Goal: Task Accomplishment & Management: Manage account settings

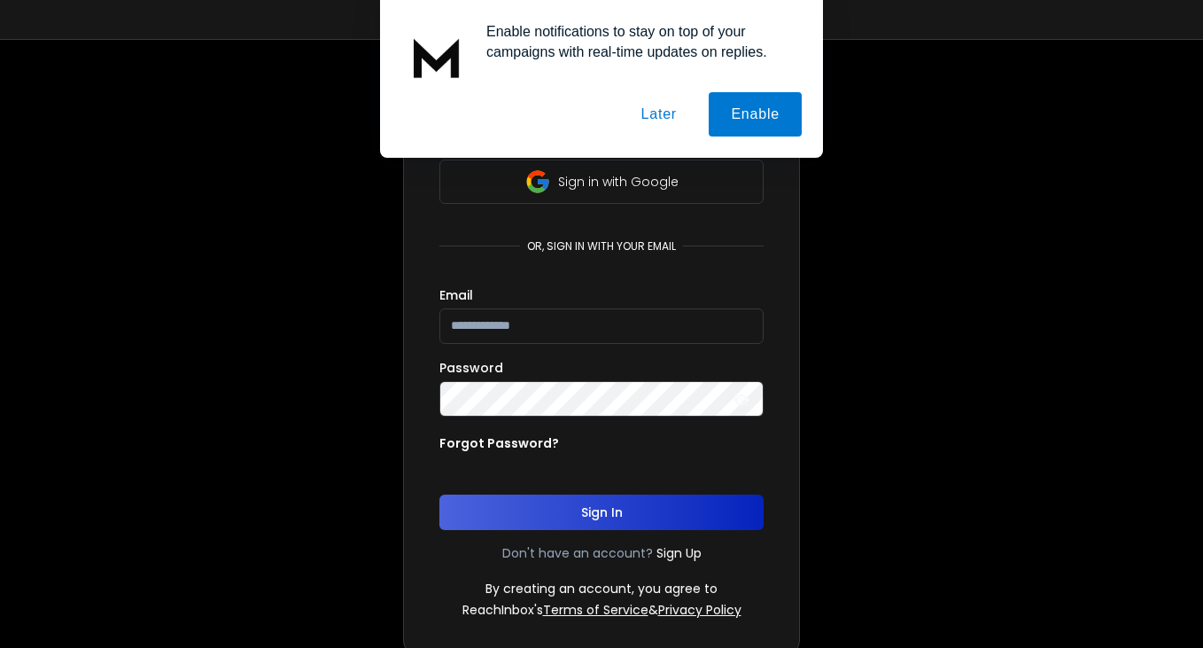
click at [569, 324] on input "email" at bounding box center [602, 325] width 324 height 35
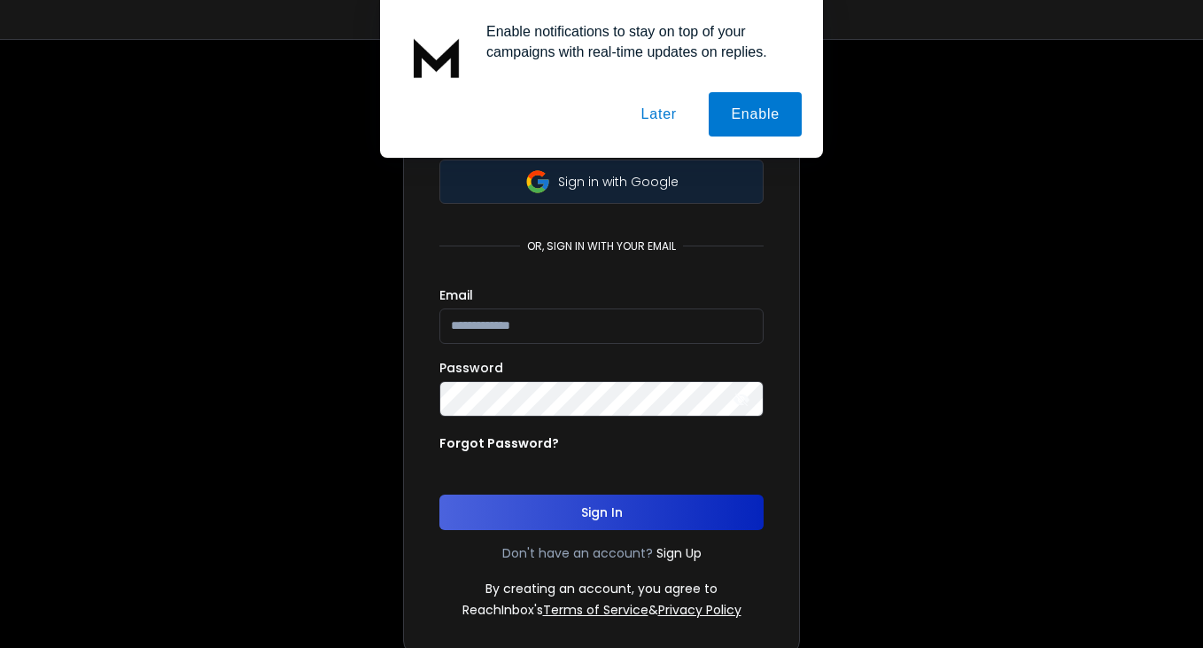
paste input "**********"
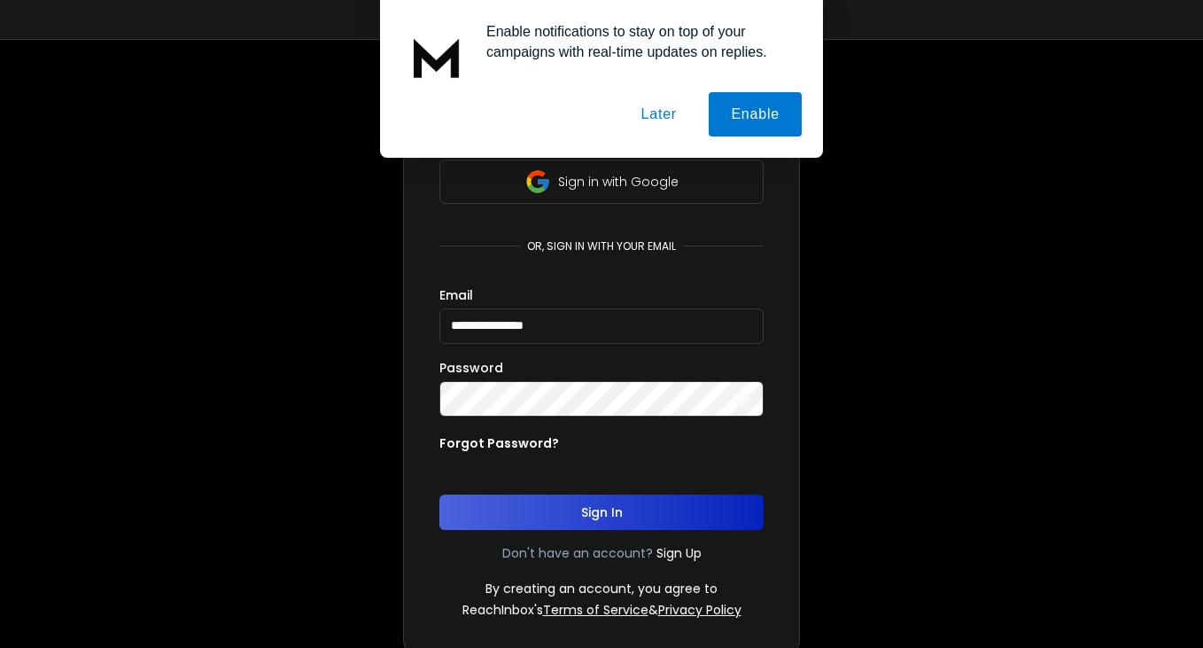
type input "**********"
click at [660, 104] on button "Later" at bounding box center [659, 114] width 80 height 44
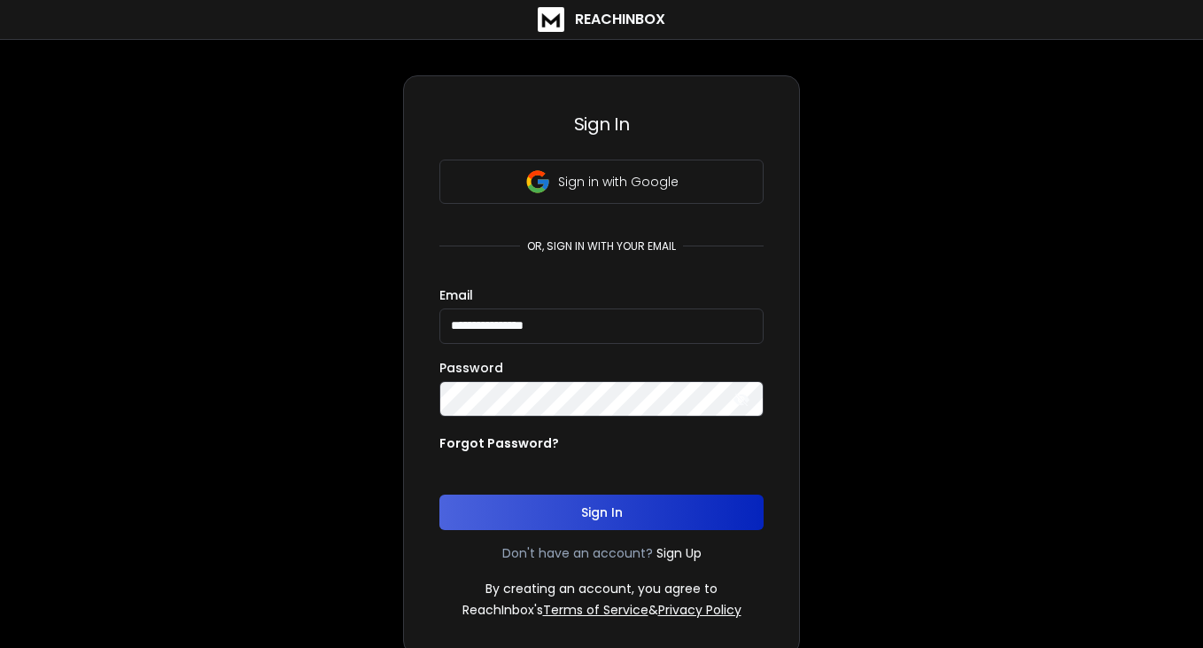
click at [596, 498] on button "Sign In" at bounding box center [602, 511] width 324 height 35
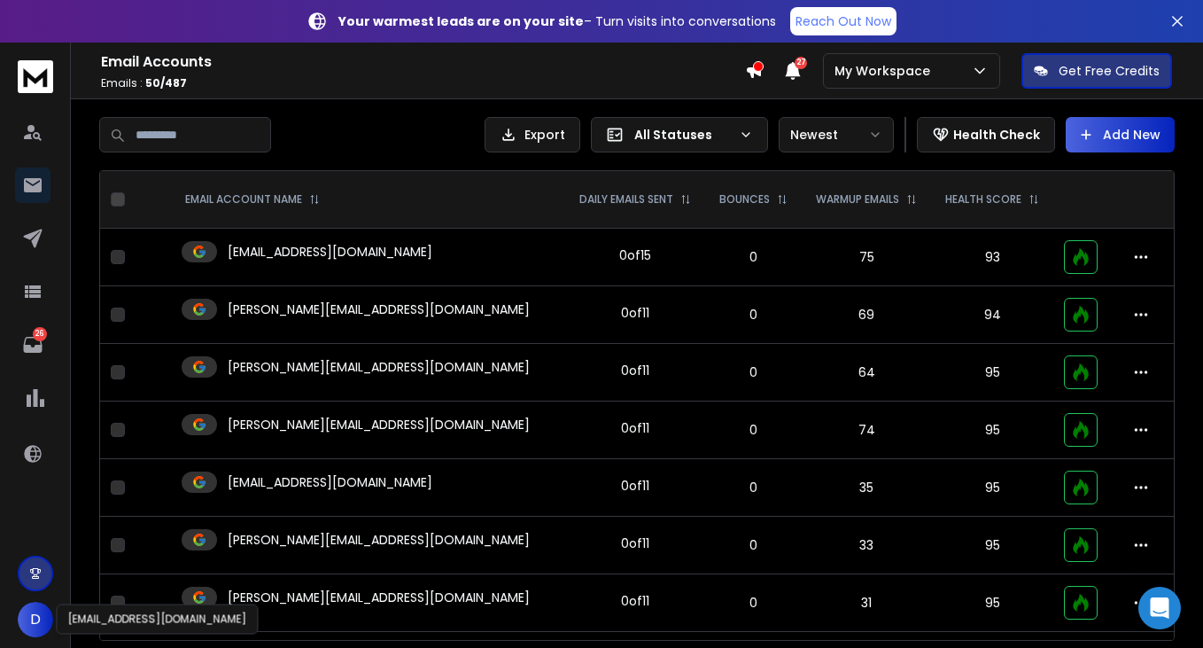
click at [32, 628] on span "D" at bounding box center [35, 619] width 35 height 35
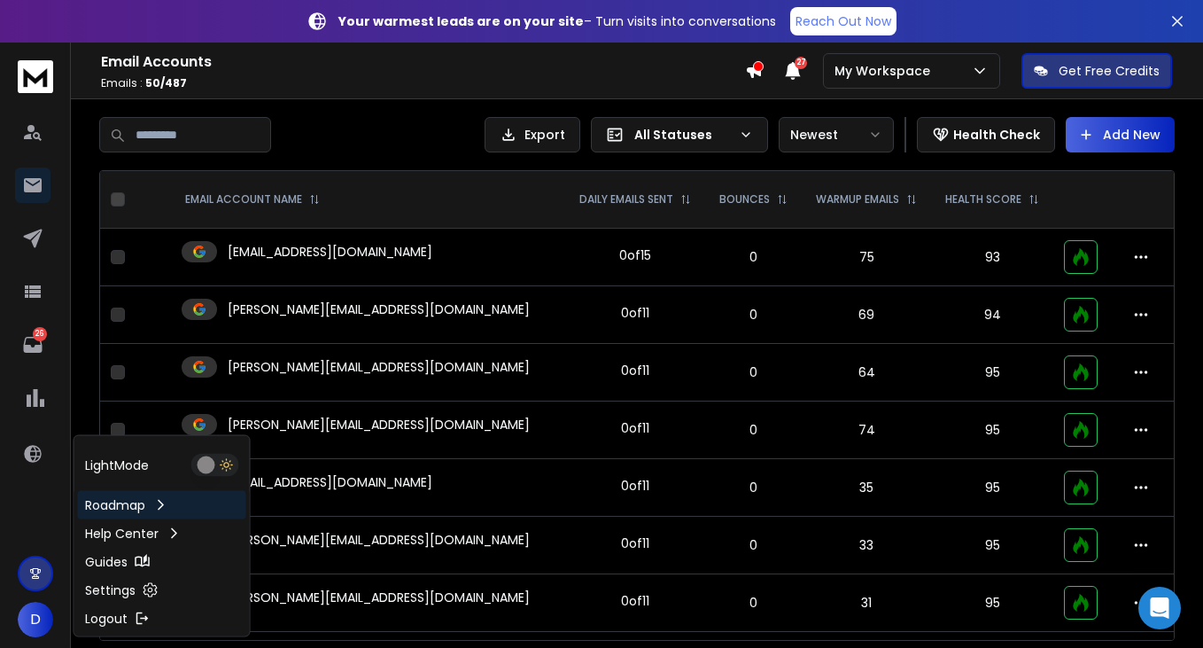
click at [224, 463] on icon at bounding box center [226, 464] width 13 height 13
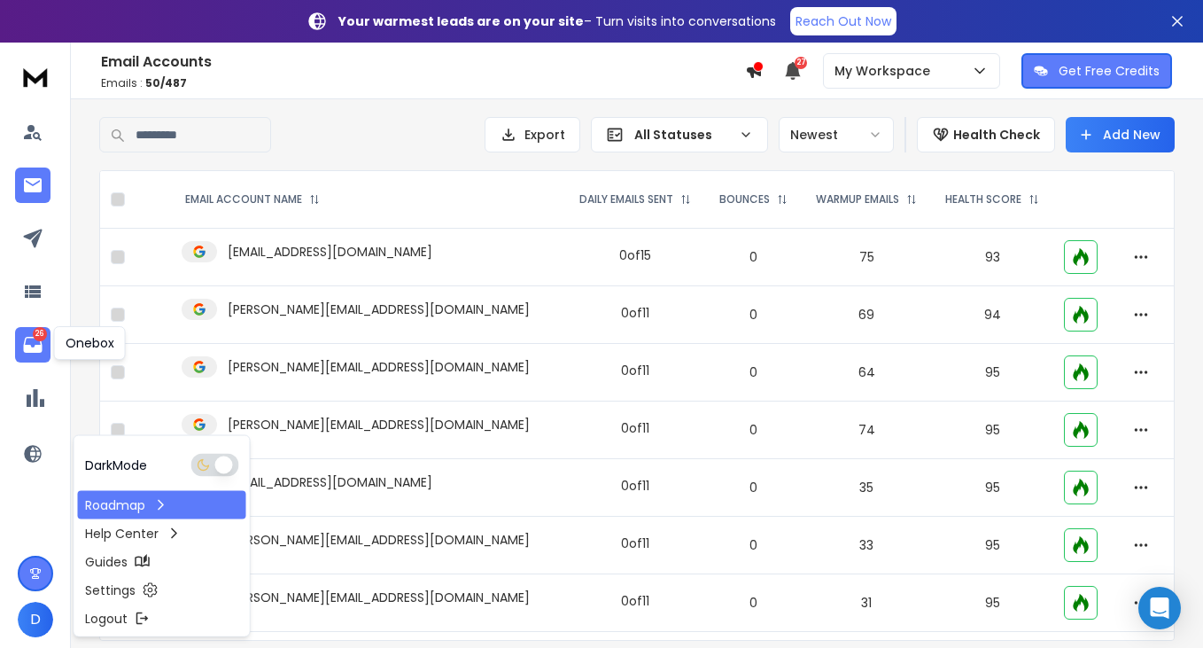
click at [27, 344] on icon at bounding box center [32, 345] width 19 height 16
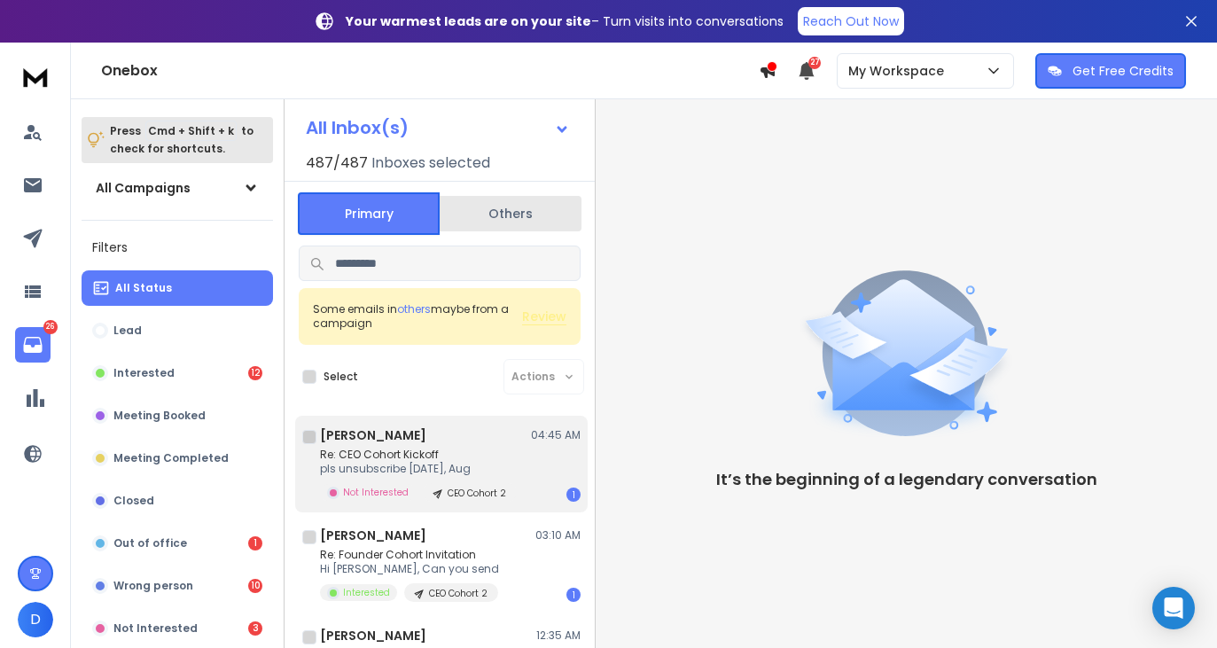
click at [509, 446] on div "[PERSON_NAME] 04:45 AM Re: CEO Cohort Kickoff pls unsubscribe [DATE], Aug Not I…" at bounding box center [450, 463] width 261 height 75
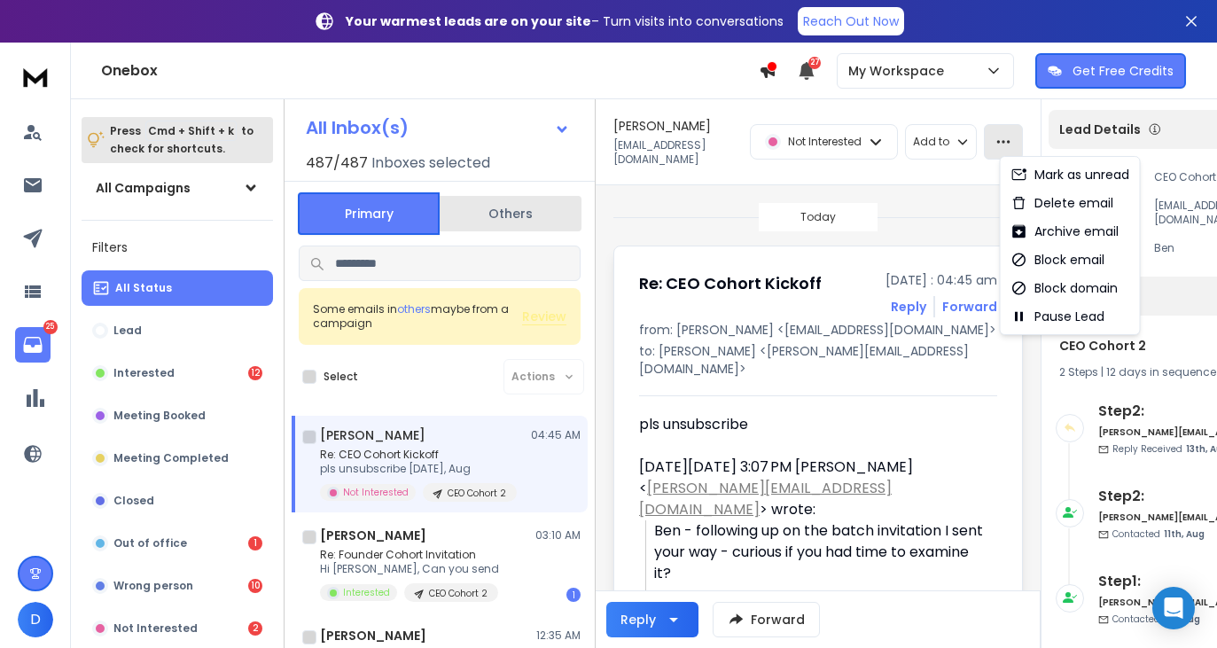
click at [1023, 124] on button "button" at bounding box center [1003, 141] width 39 height 35
click at [1079, 253] on div "Block email" at bounding box center [1057, 260] width 93 height 18
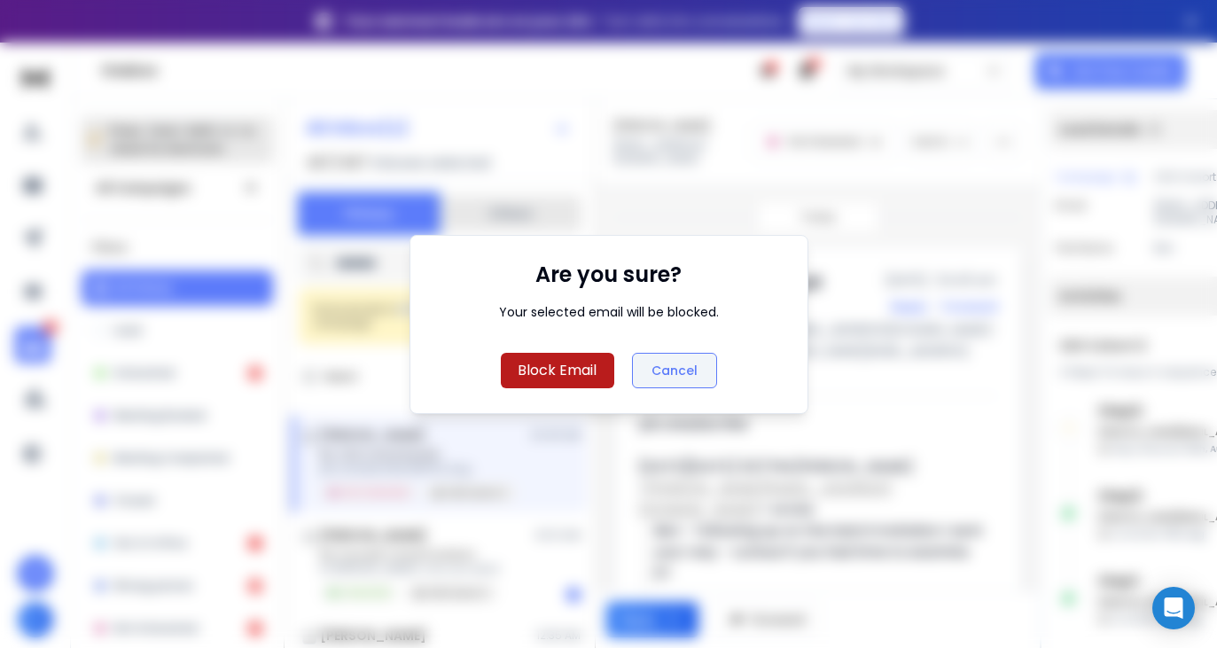
click at [557, 357] on button "Block Email" at bounding box center [557, 370] width 113 height 35
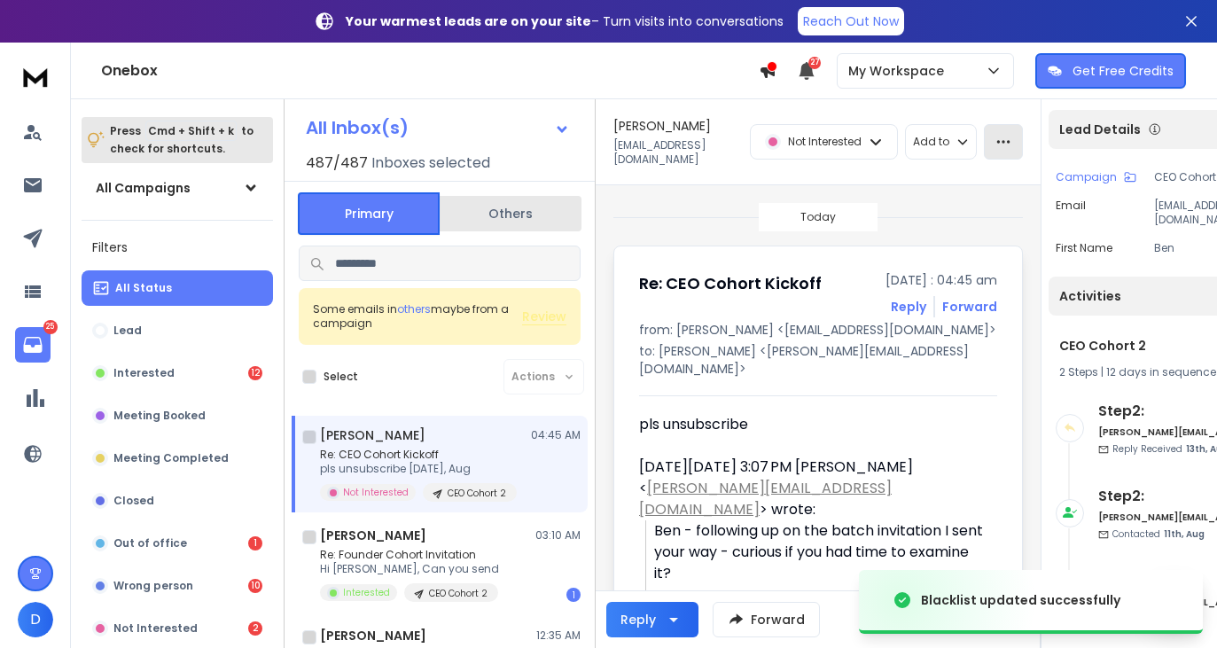
click at [1023, 140] on button "button" at bounding box center [1003, 141] width 39 height 35
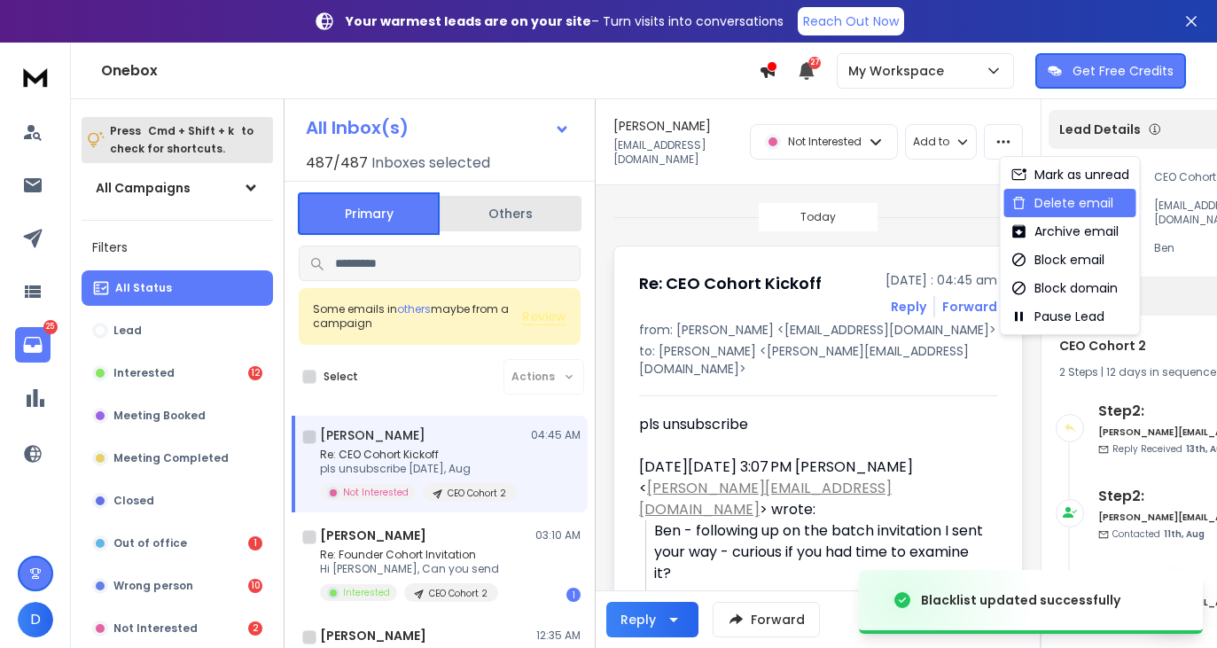
click at [1106, 201] on div "Delete email" at bounding box center [1062, 203] width 102 height 18
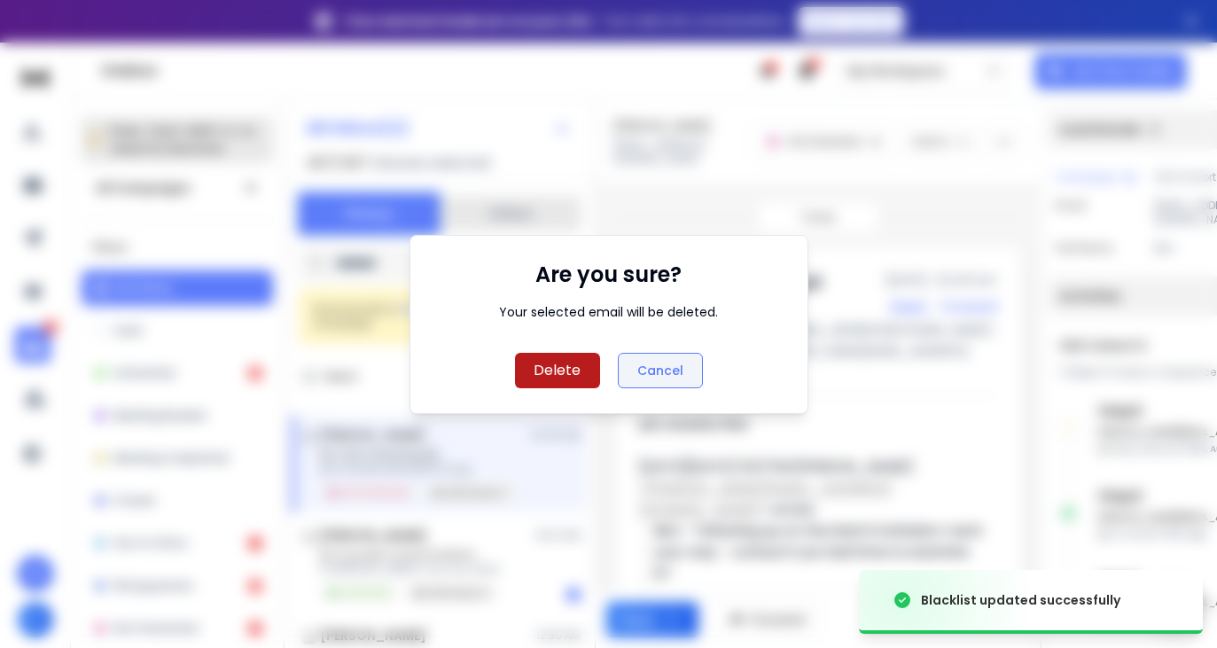
click at [556, 382] on button "Delete" at bounding box center [557, 370] width 85 height 35
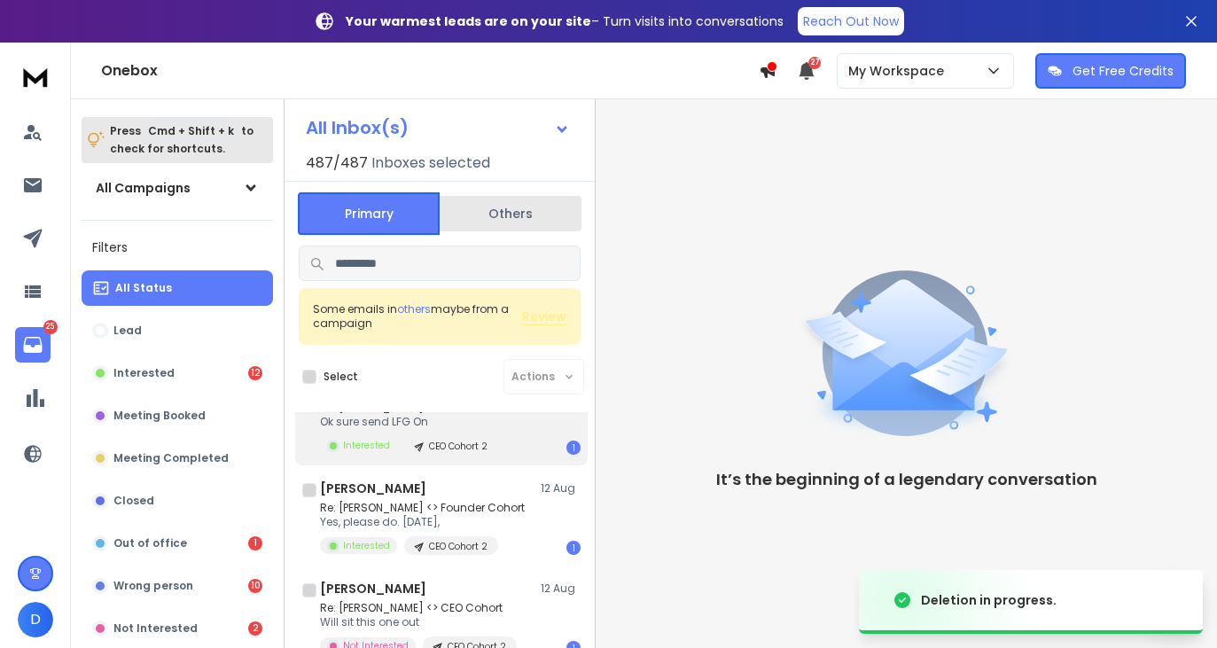
scroll to position [163, 0]
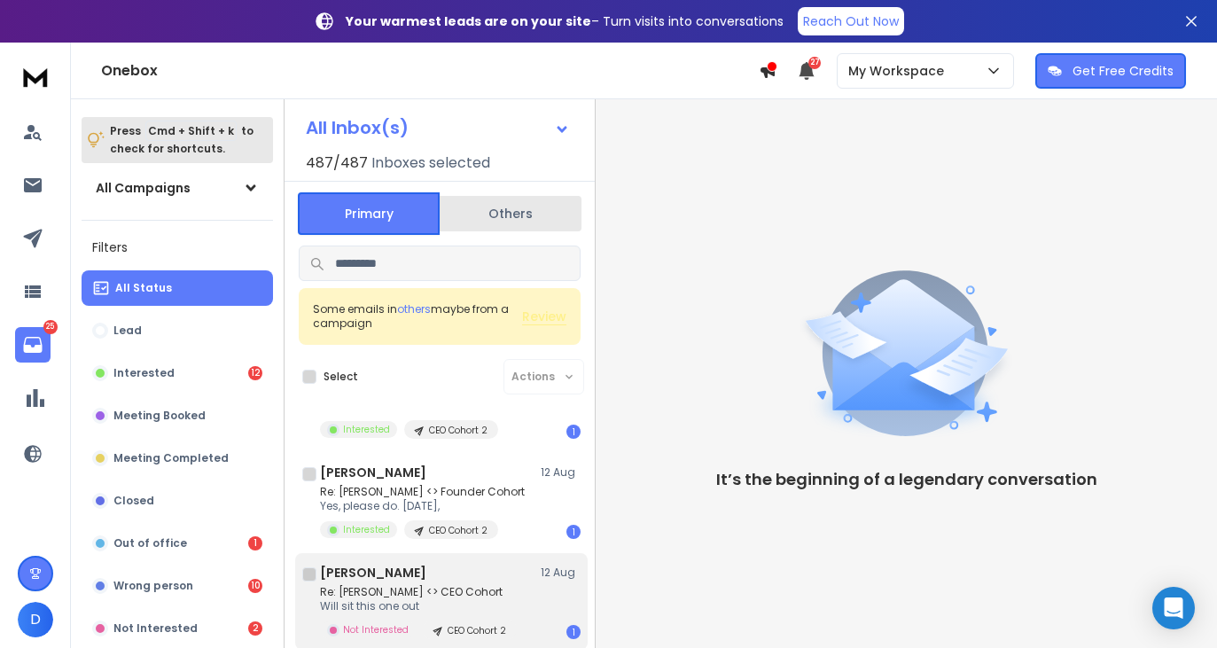
click at [456, 603] on p "Will sit this one out" at bounding box center [418, 606] width 197 height 14
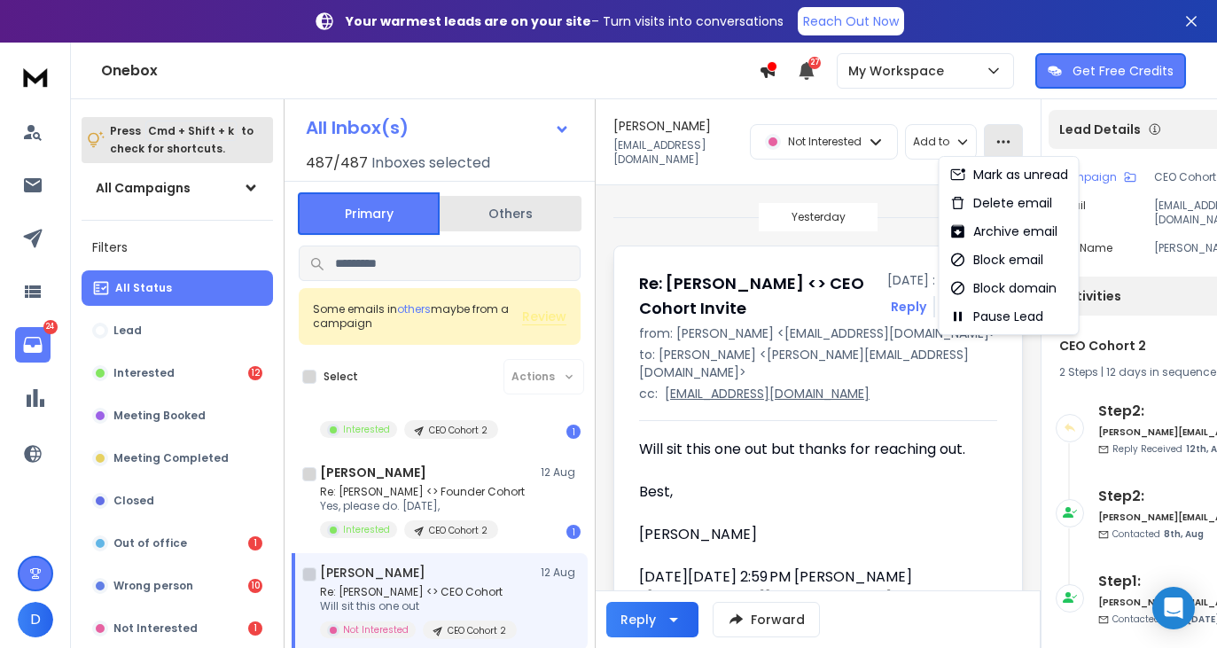
click at [1011, 134] on icon "button" at bounding box center [1003, 142] width 16 height 16
click at [1029, 252] on div "Block email" at bounding box center [996, 260] width 93 height 18
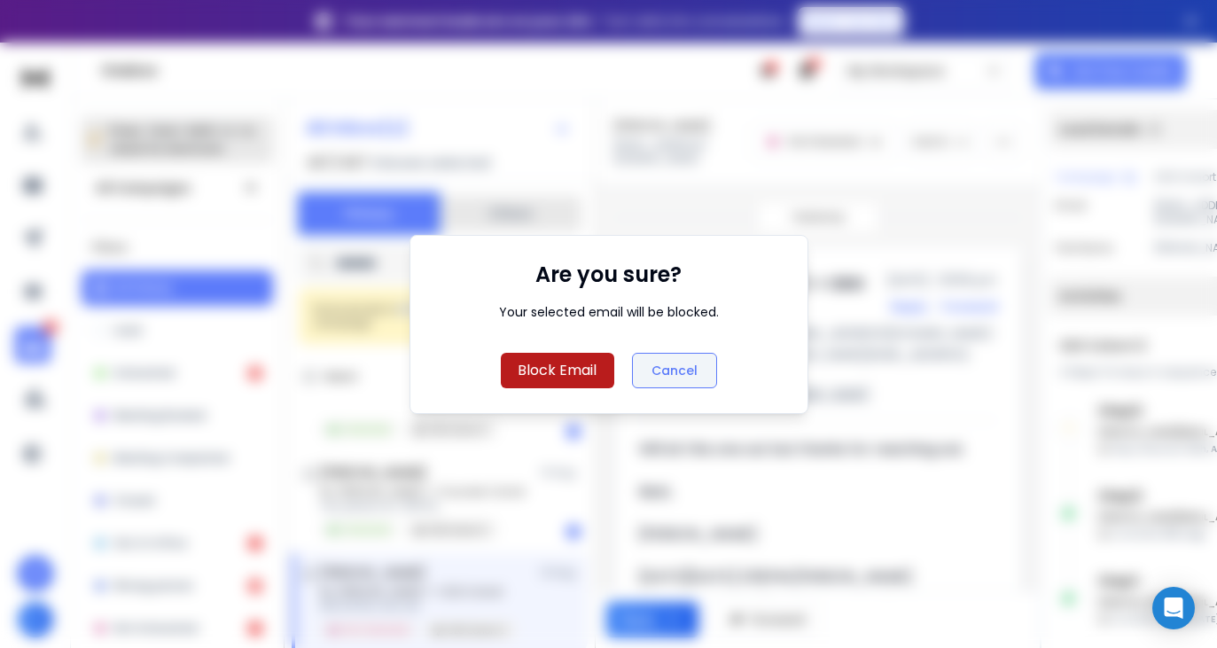
click at [565, 378] on button "Block Email" at bounding box center [557, 370] width 113 height 35
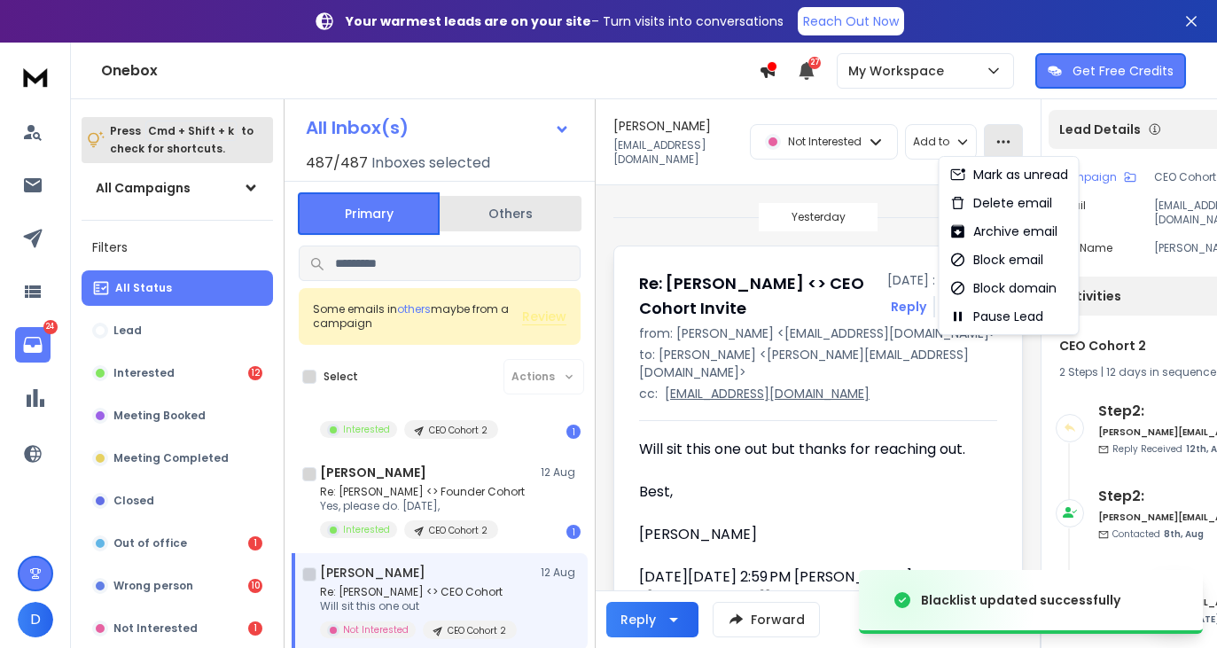
click at [1011, 142] on icon "button" at bounding box center [1003, 142] width 16 height 16
click at [1039, 201] on div "Delete email" at bounding box center [1001, 203] width 102 height 18
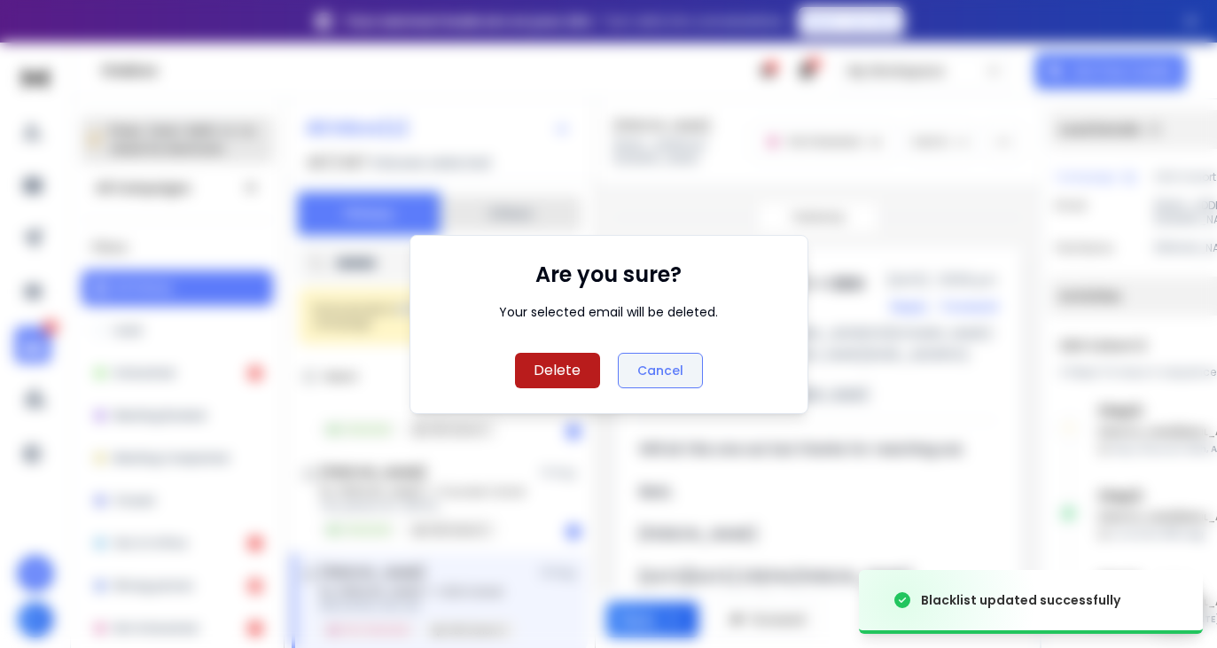
click at [572, 385] on button "Delete" at bounding box center [557, 370] width 85 height 35
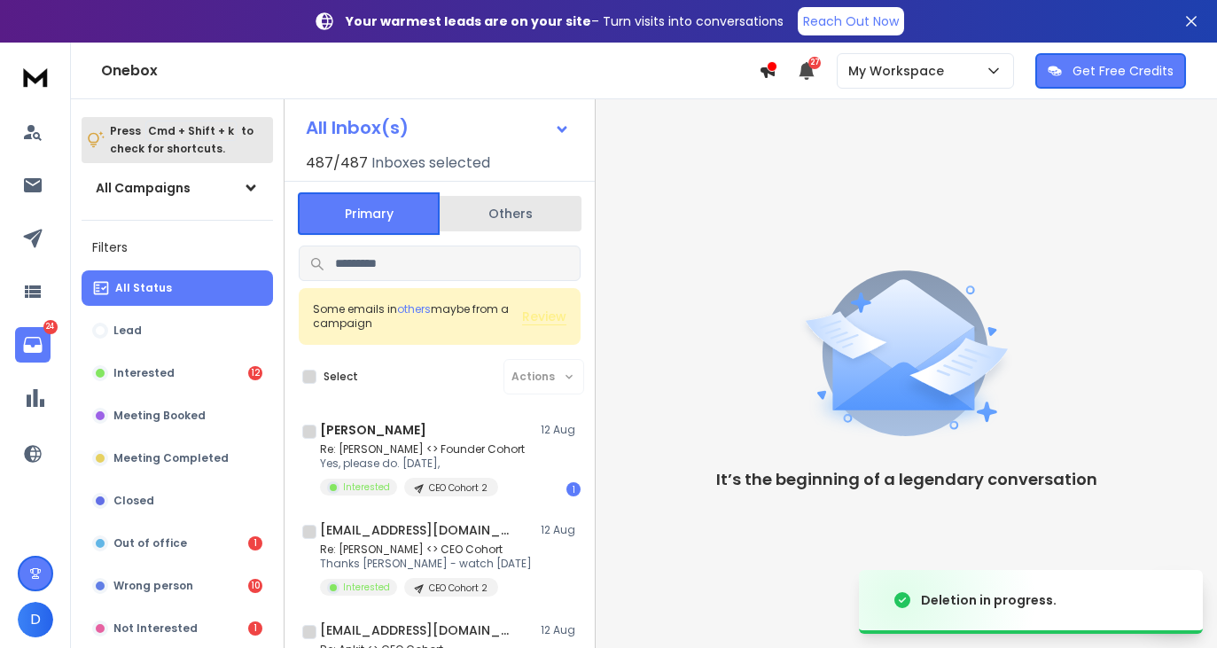
scroll to position [346, 0]
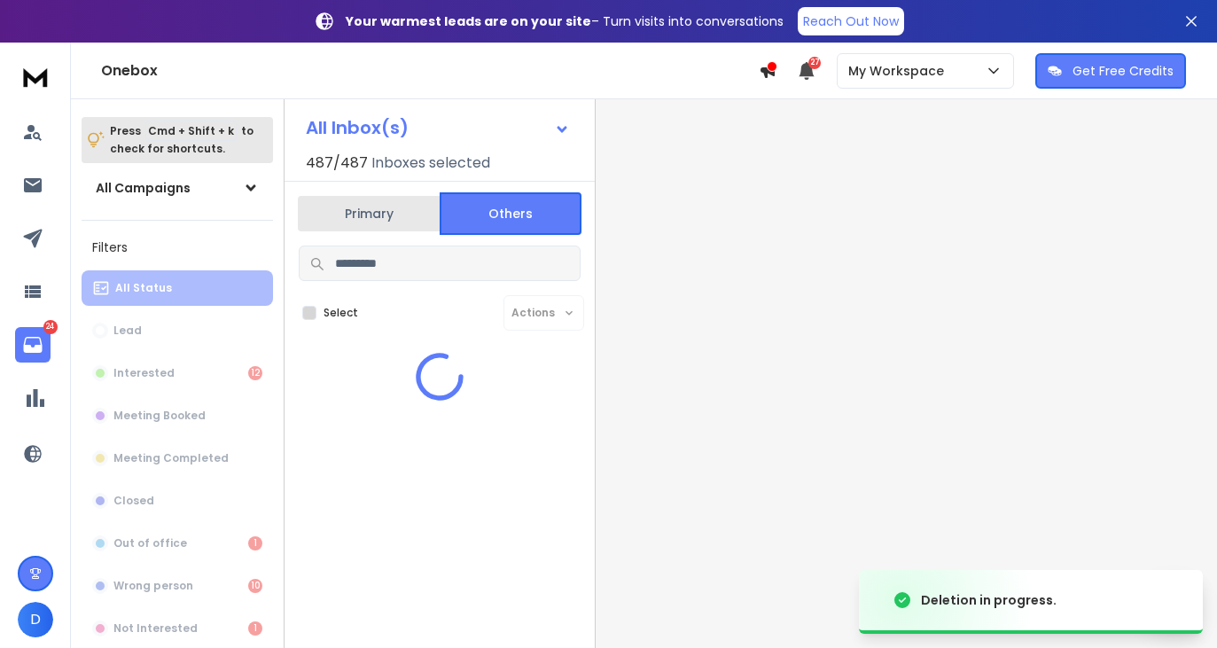
click at [462, 231] on button "Others" at bounding box center [511, 213] width 142 height 43
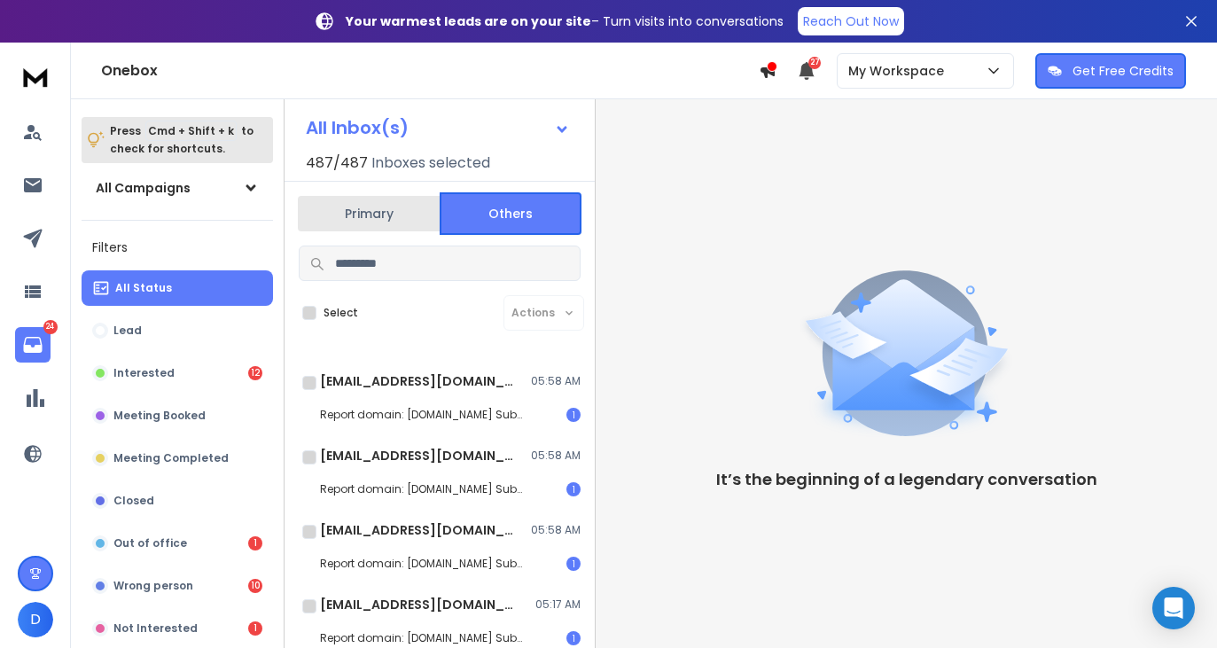
scroll to position [3102, 0]
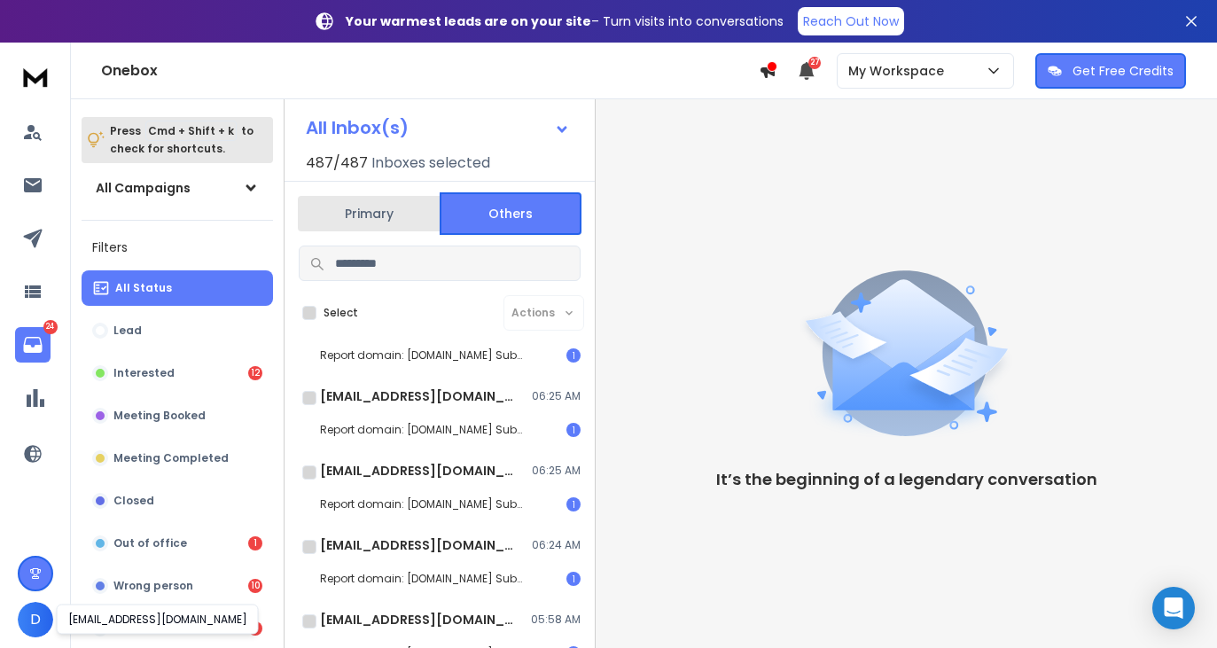
drag, startPoint x: 34, startPoint y: 610, endPoint x: 73, endPoint y: 602, distance: 39.8
click at [34, 610] on span "D" at bounding box center [35, 619] width 35 height 35
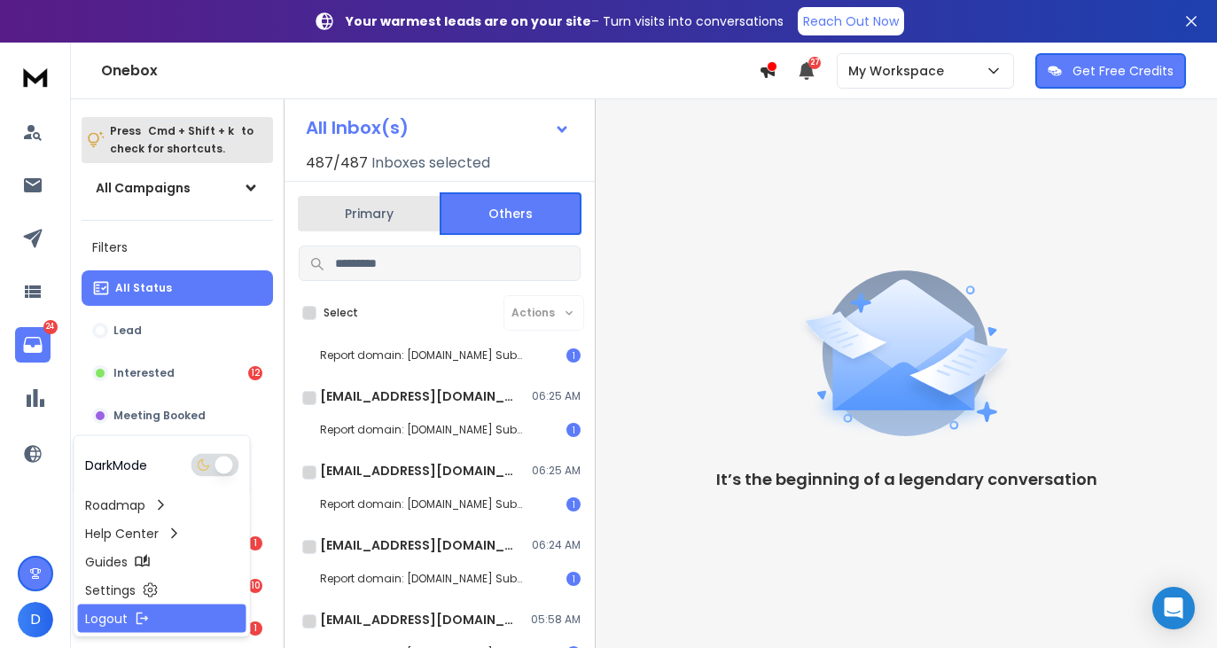
click at [115, 613] on p "Logout" at bounding box center [106, 619] width 43 height 18
